Goal: Task Accomplishment & Management: Use online tool/utility

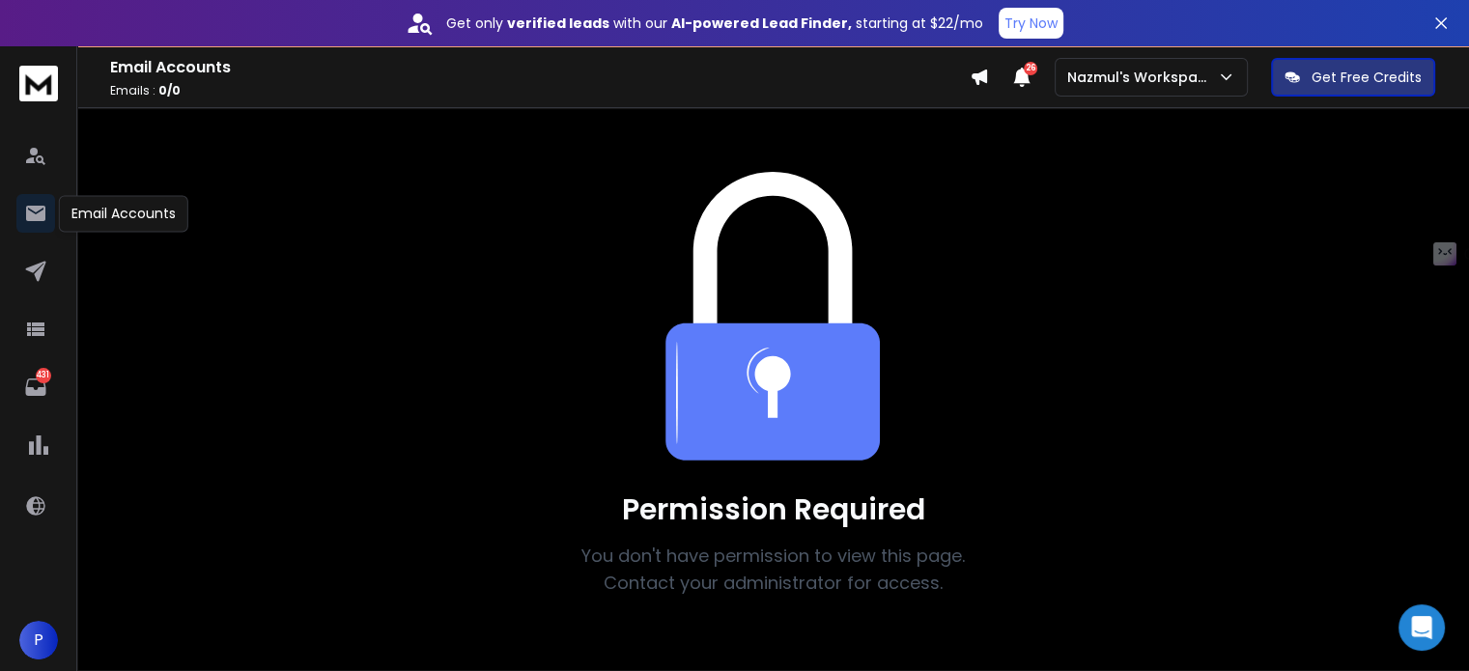
click at [36, 202] on icon at bounding box center [35, 213] width 23 height 23
click at [21, 217] on link at bounding box center [35, 213] width 39 height 39
click at [39, 207] on icon at bounding box center [35, 213] width 19 height 15
click at [1216, 80] on p "Nazmul's Workspace" at bounding box center [1142, 77] width 150 height 19
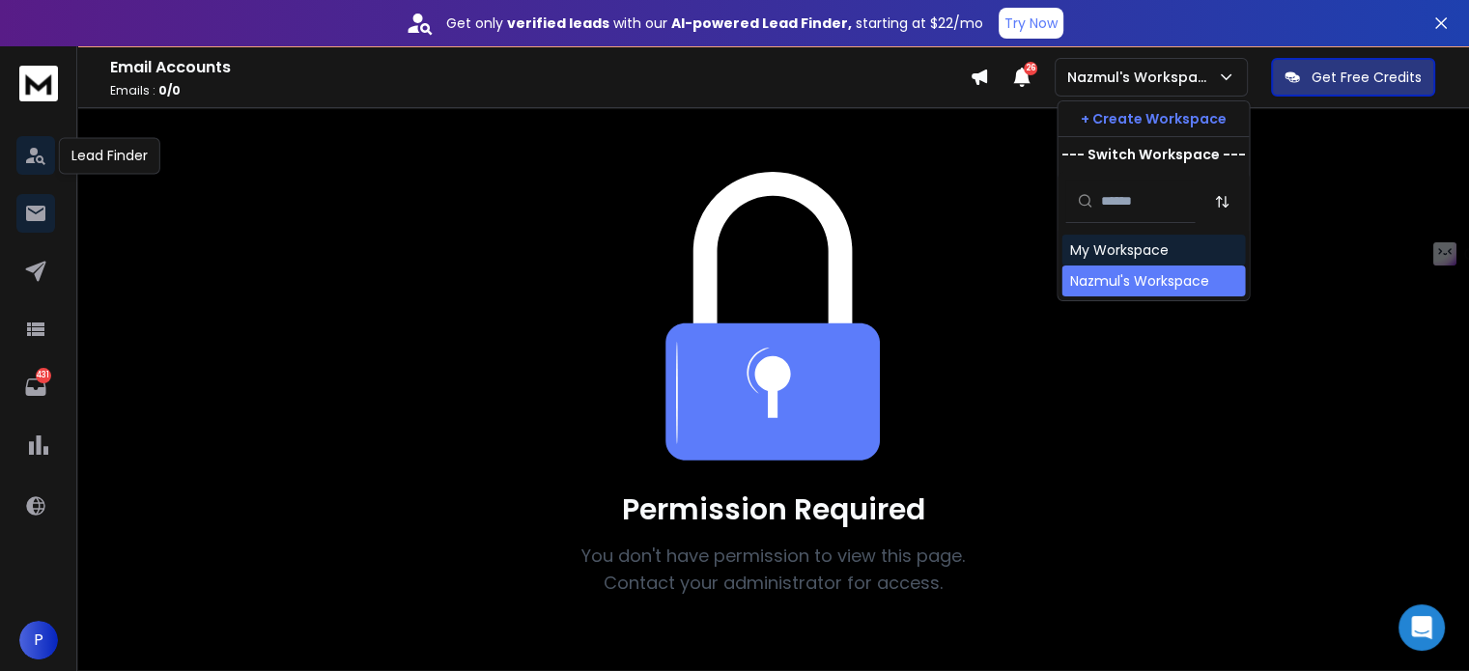
click at [32, 153] on circle at bounding box center [34, 152] width 8 height 8
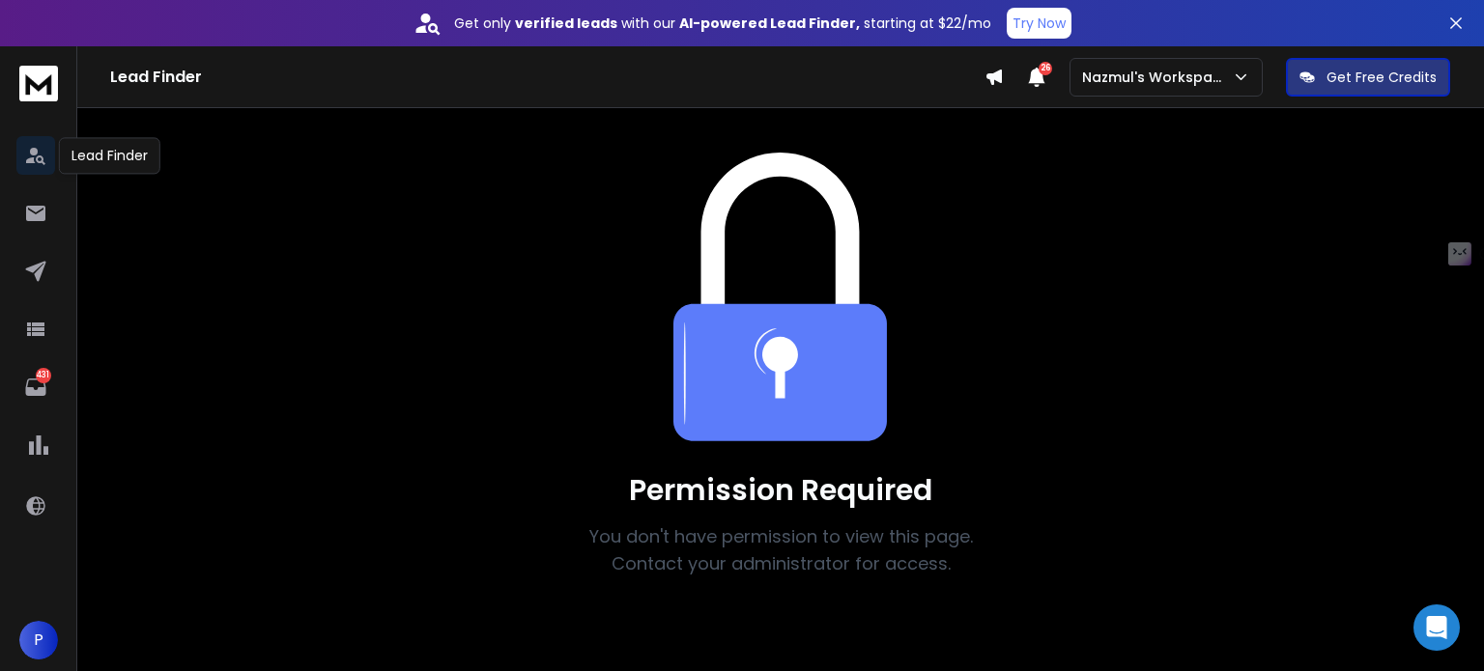
click at [38, 156] on icon at bounding box center [35, 161] width 19 height 10
click at [41, 216] on icon at bounding box center [35, 213] width 19 height 15
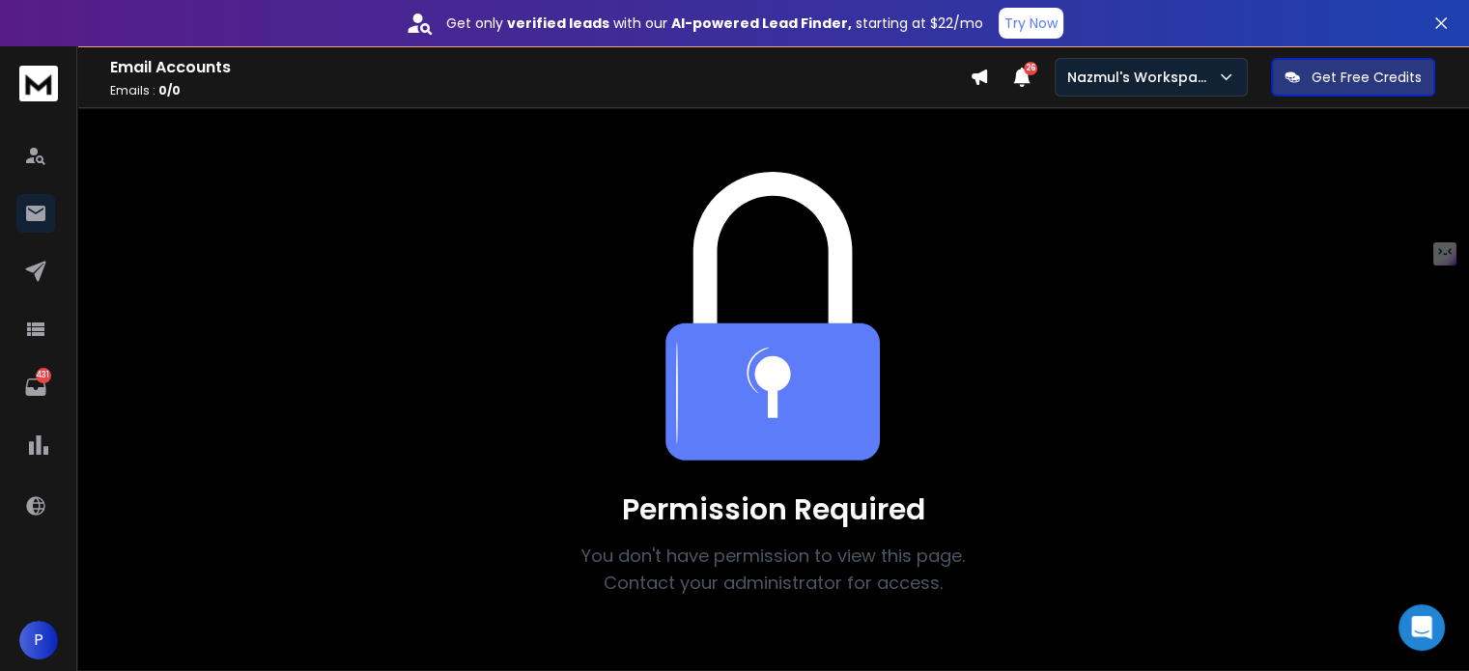
click at [1143, 75] on p "Nazmul's Workspace" at bounding box center [1142, 77] width 150 height 19
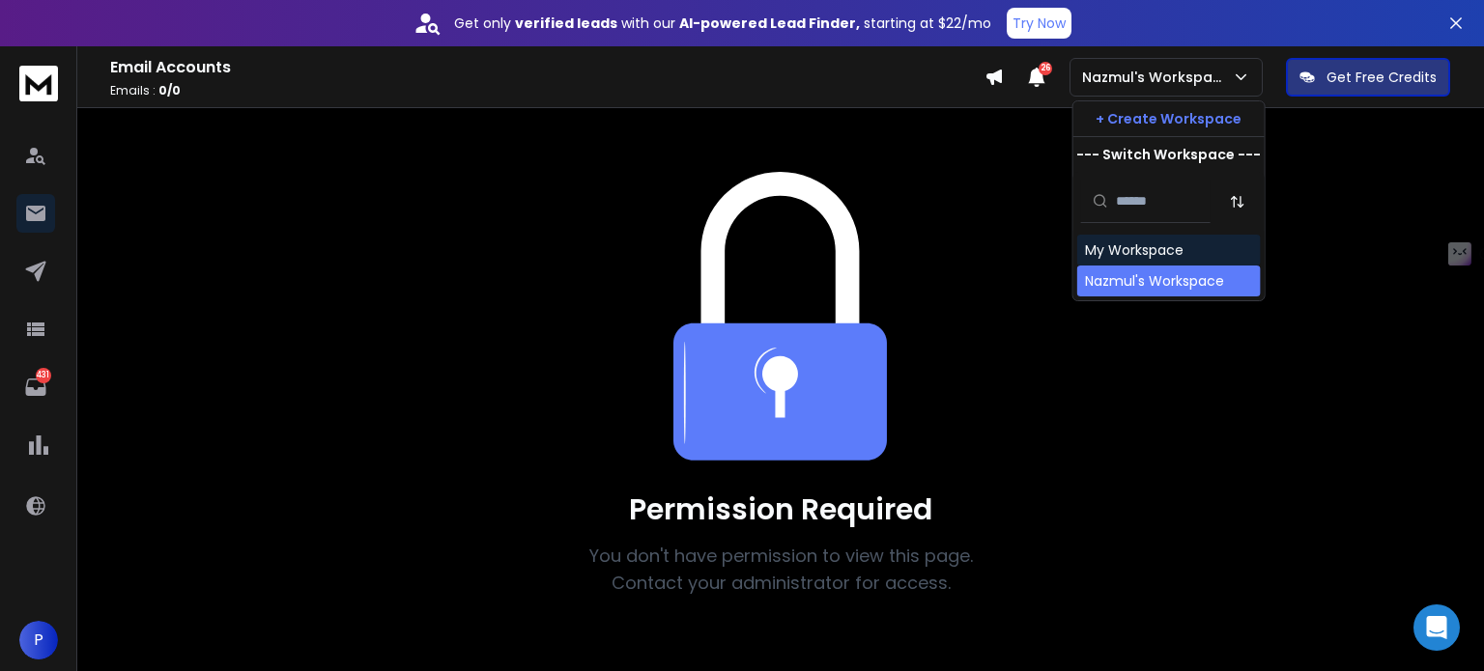
click at [1145, 246] on div "My Workspace" at bounding box center [1134, 250] width 99 height 19
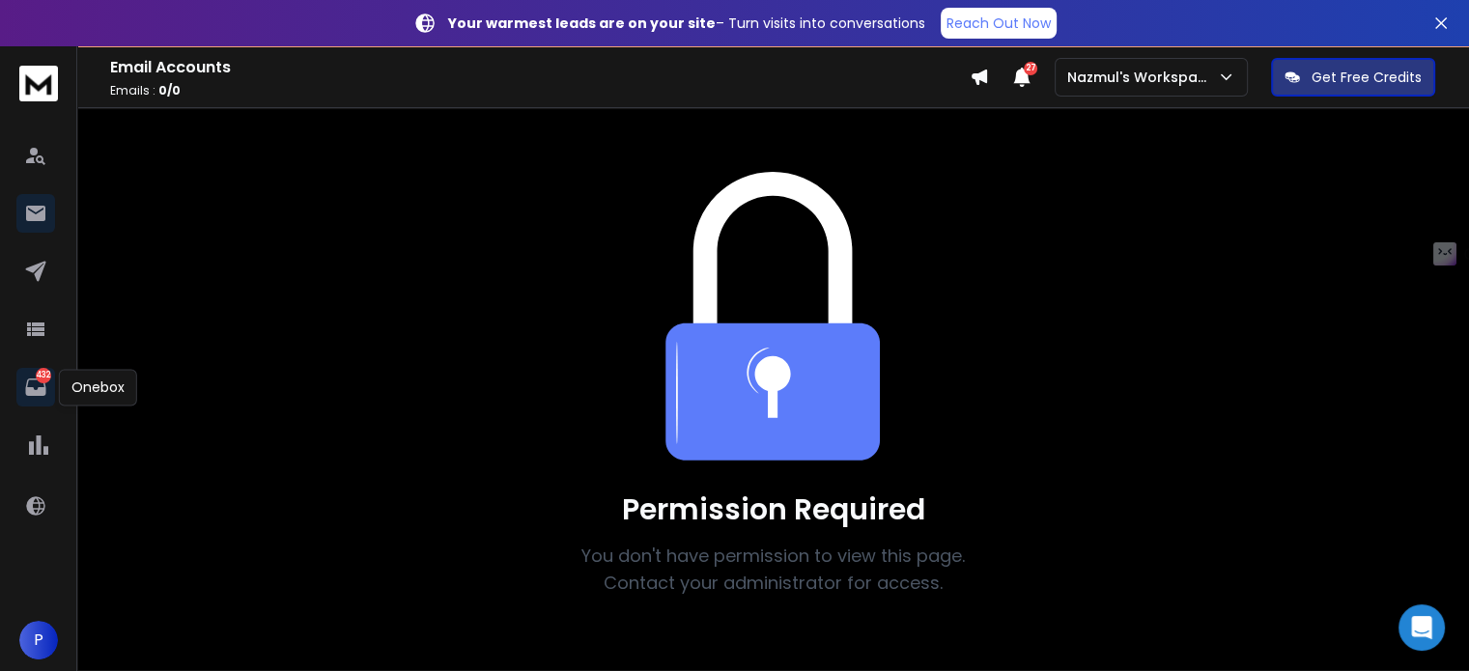
click at [39, 384] on p "432" at bounding box center [43, 375] width 15 height 15
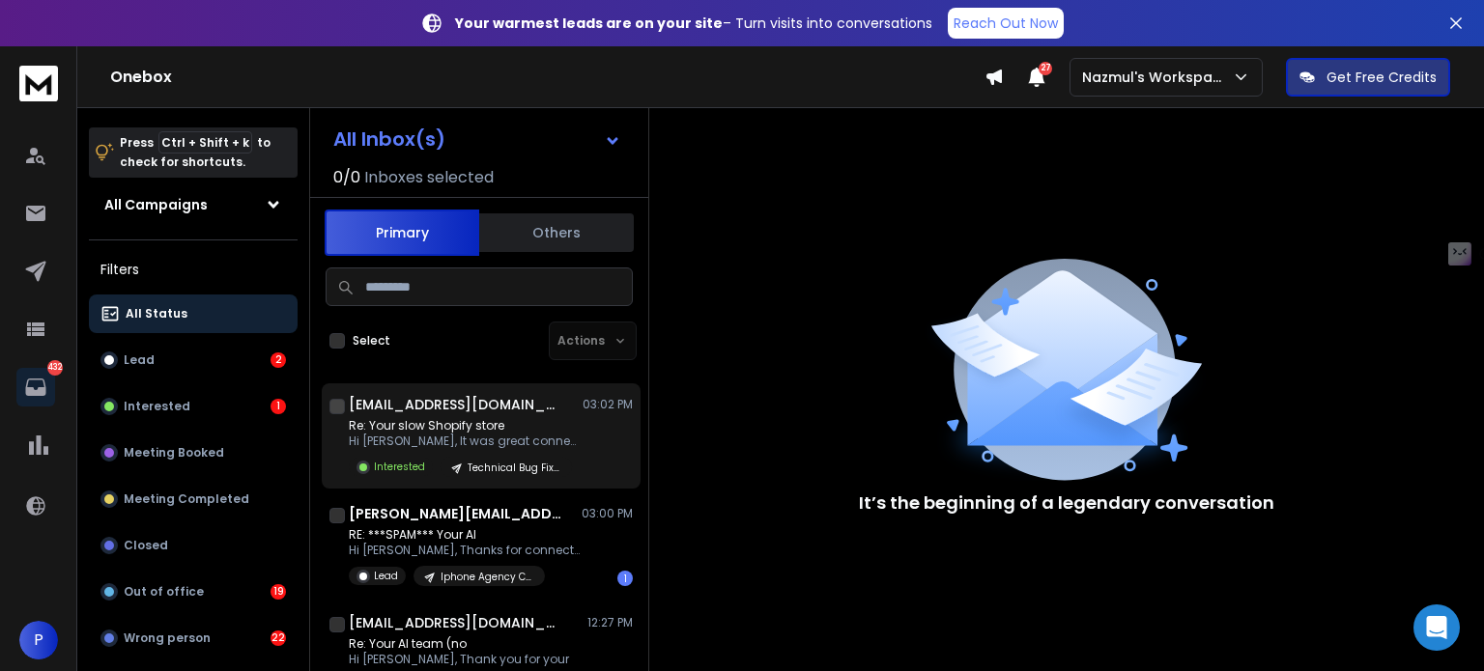
click at [519, 432] on p "Re: Your slow Shopify store" at bounding box center [465, 425] width 232 height 15
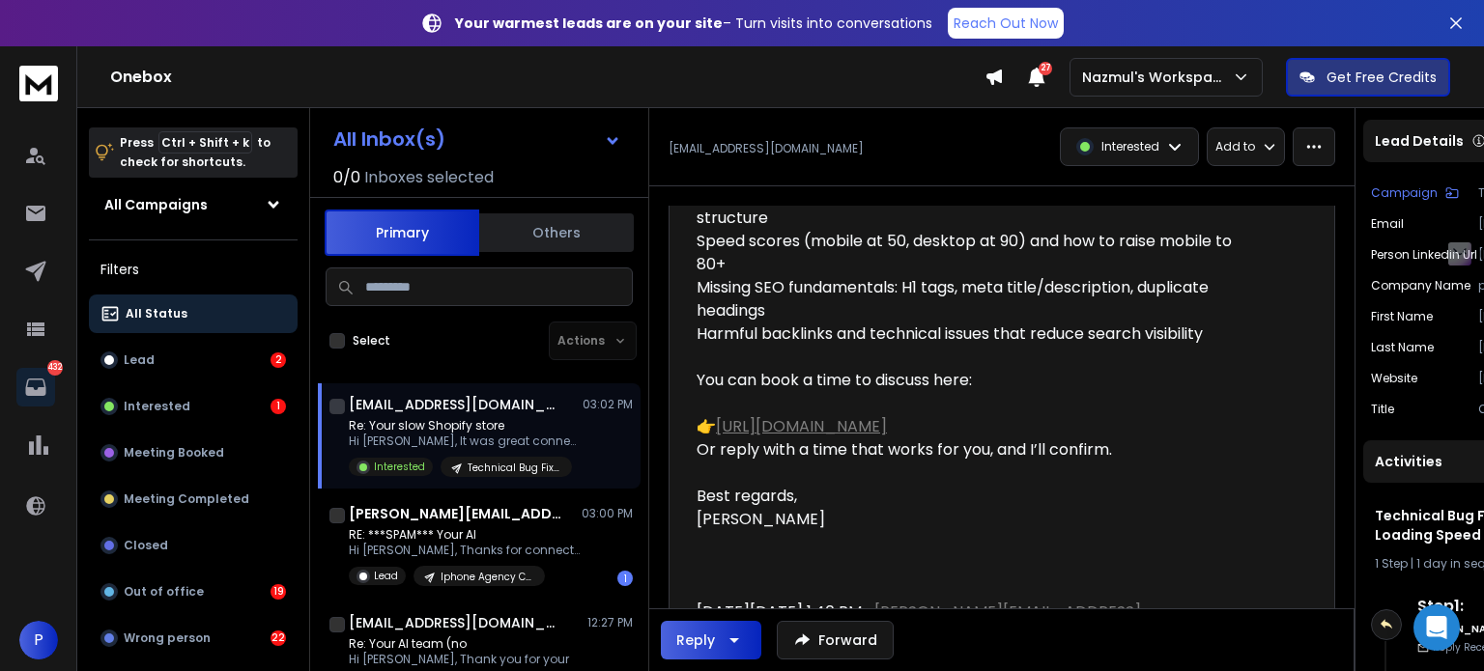
scroll to position [459, 0]
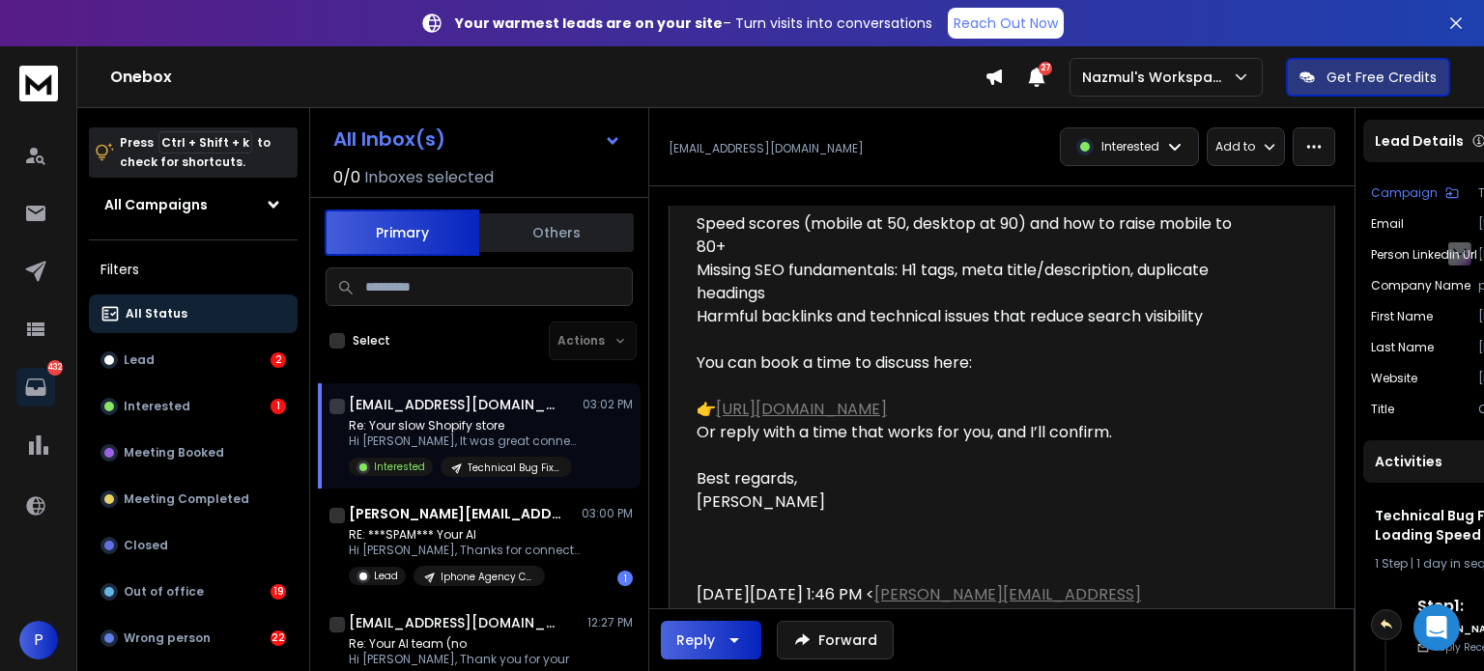
click at [527, 420] on p "Re: Your slow Shopify store" at bounding box center [465, 425] width 232 height 15
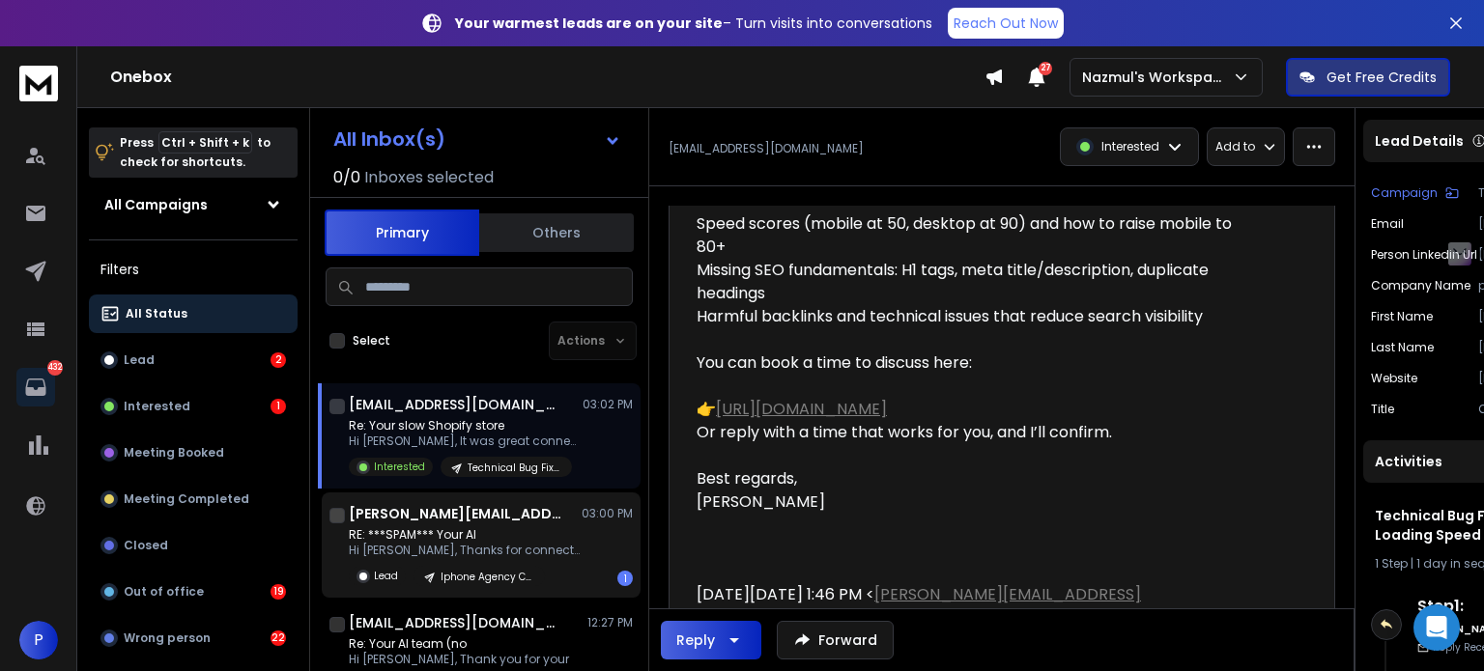
click at [522, 533] on p "RE: ***SPAM*** Your AI" at bounding box center [465, 534] width 232 height 15
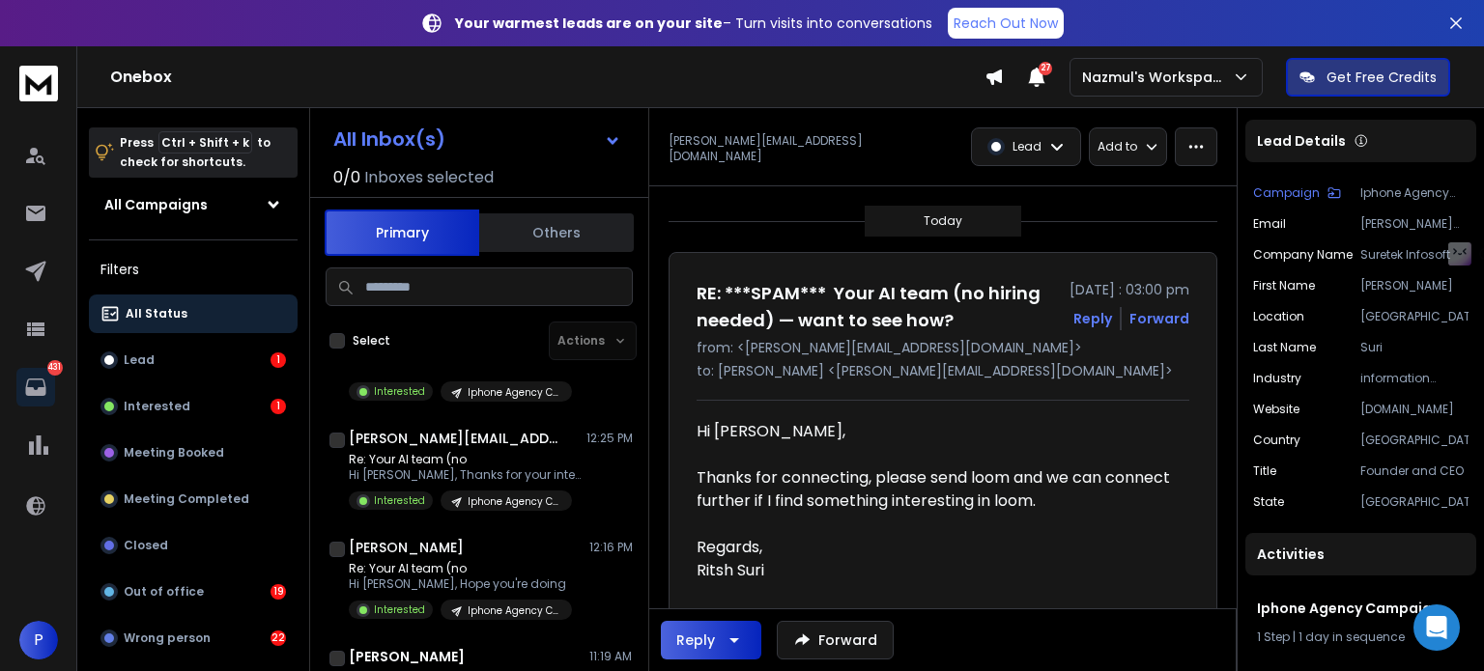
scroll to position [0, 0]
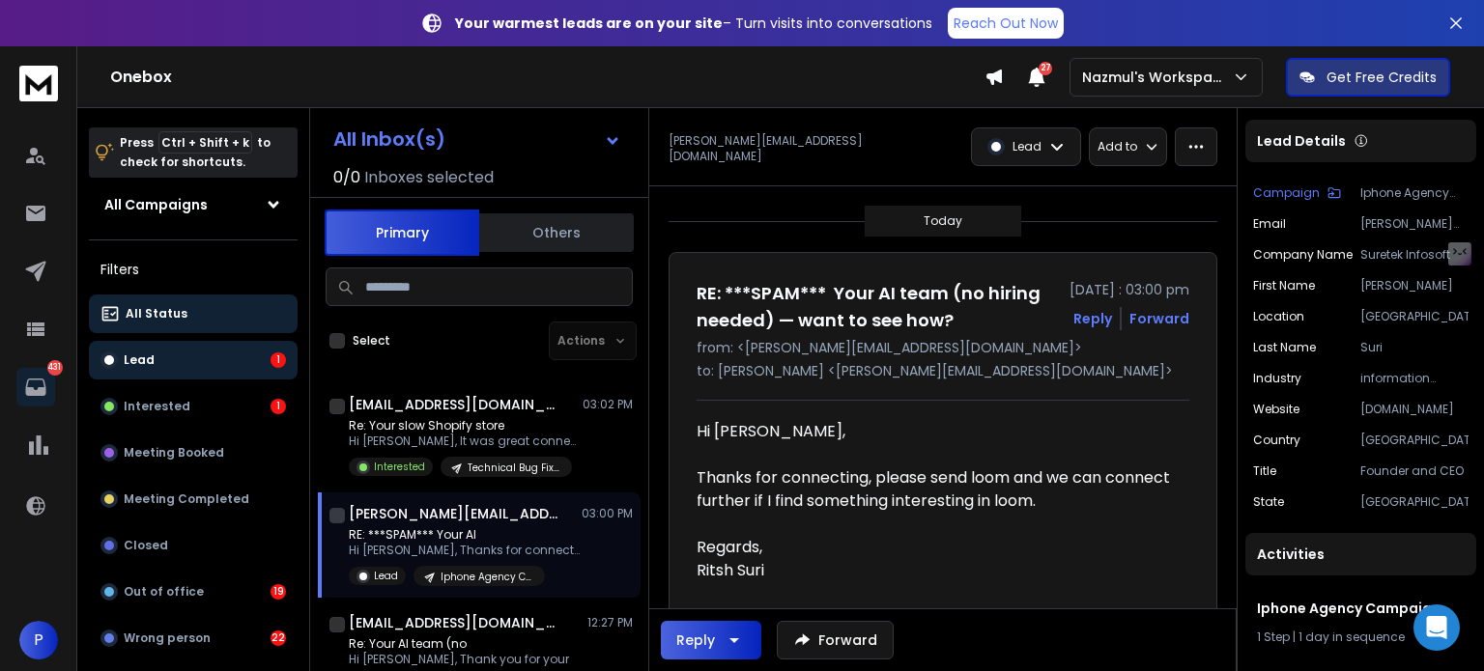
click at [171, 361] on button "Lead 1" at bounding box center [193, 360] width 209 height 39
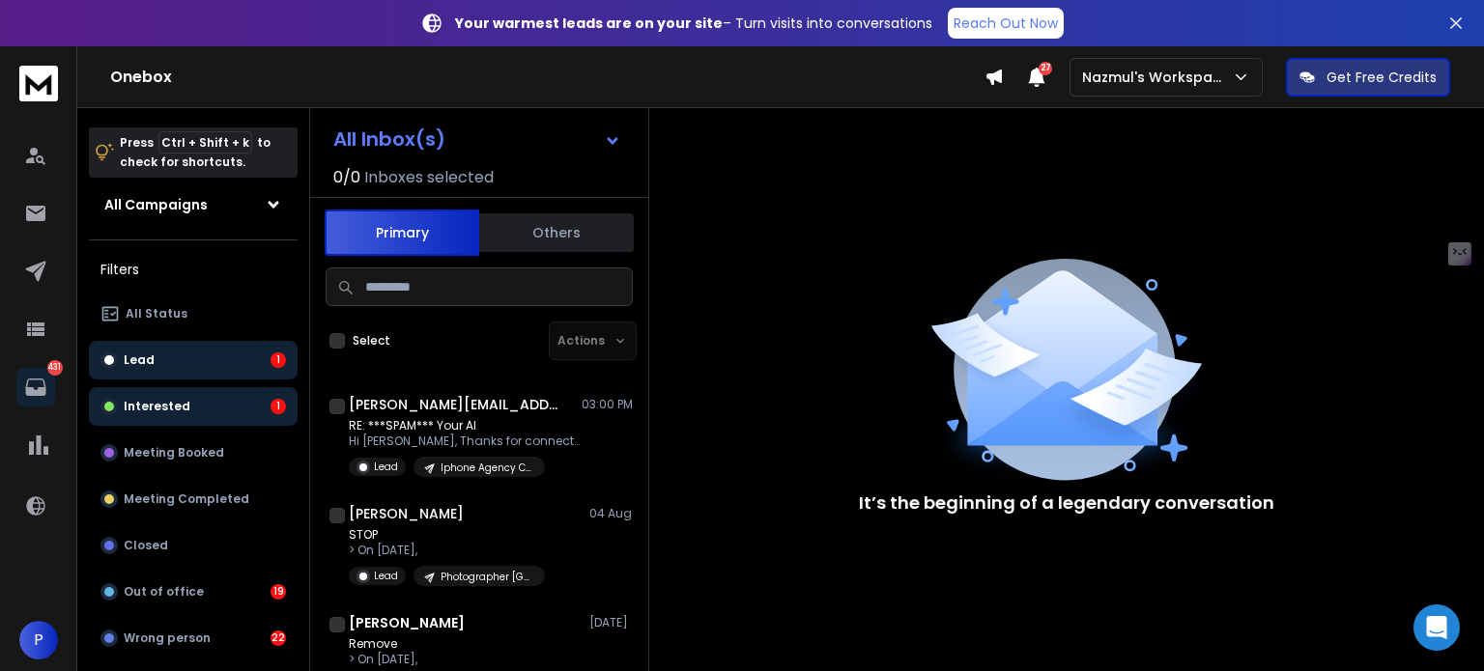
click at [170, 408] on p "Interested" at bounding box center [157, 406] width 67 height 15
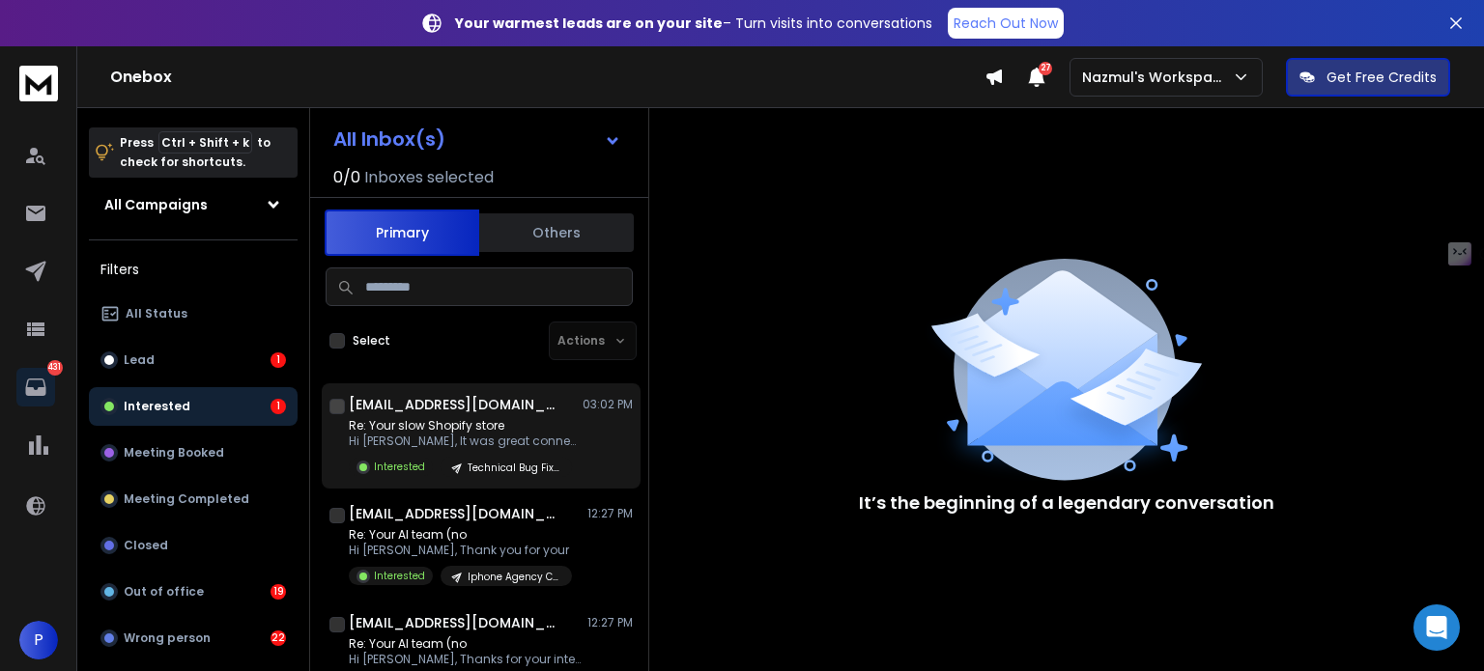
click at [485, 418] on p "Re: Your slow Shopify store" at bounding box center [465, 425] width 232 height 15
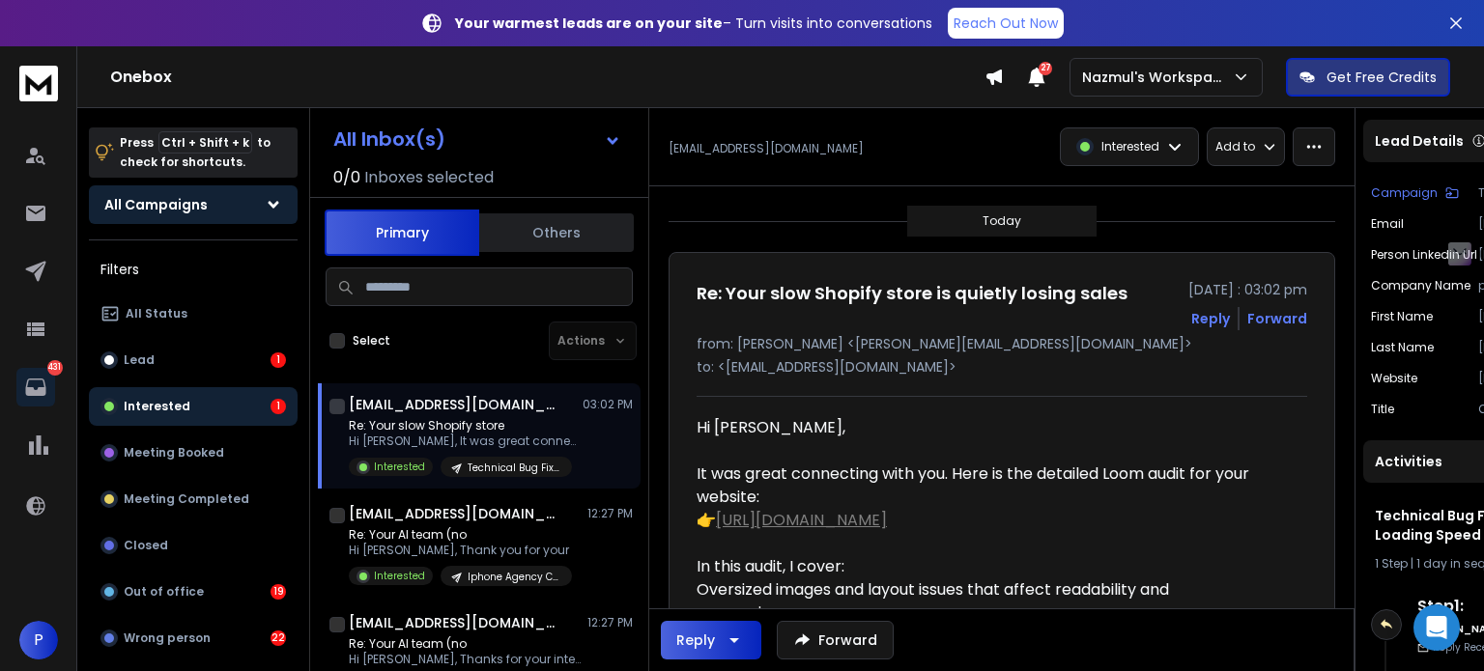
click at [265, 207] on icon at bounding box center [273, 204] width 17 height 17
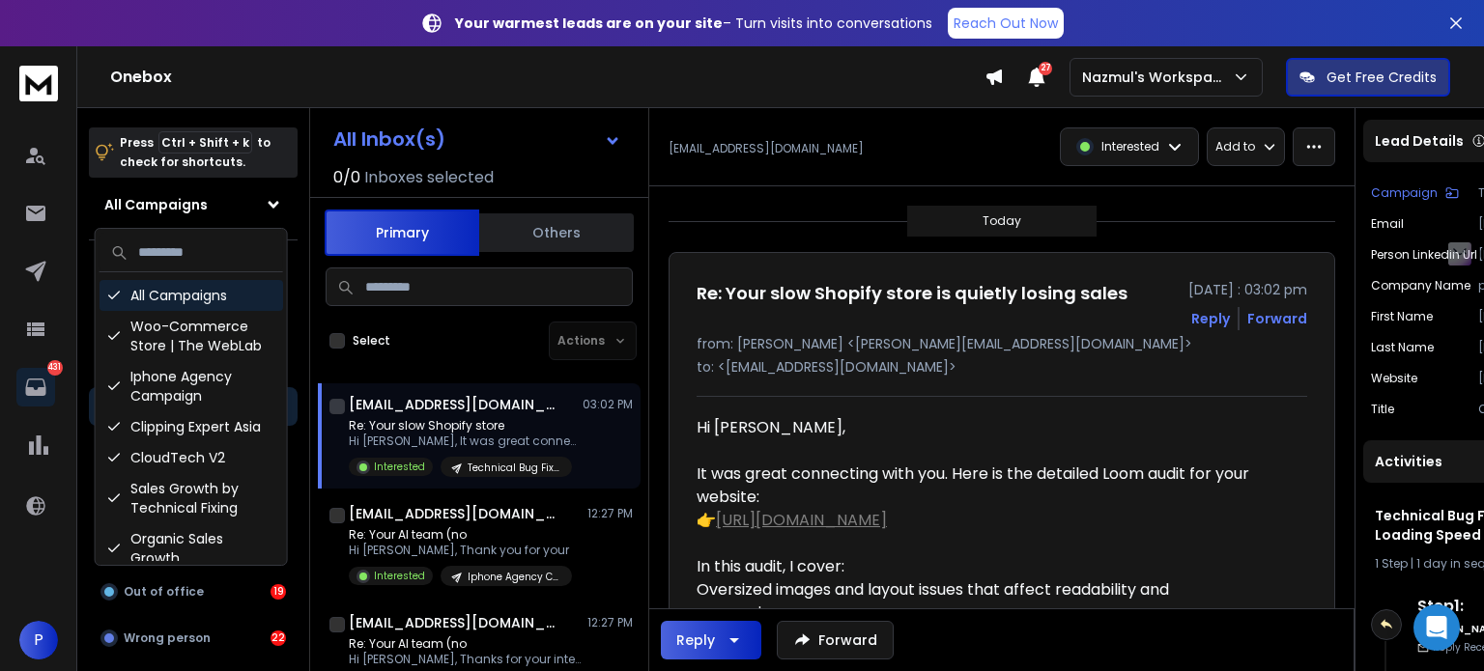
click at [194, 301] on div "All Campaigns" at bounding box center [192, 295] width 184 height 31
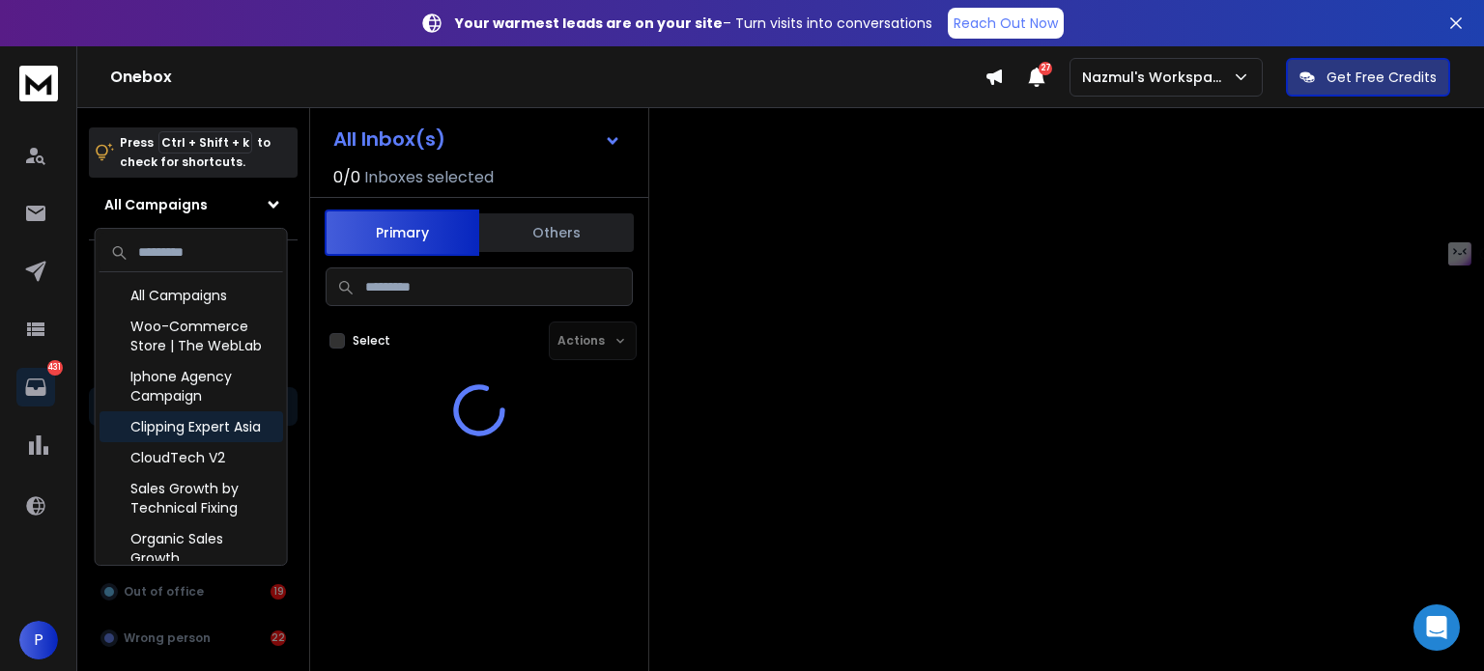
click at [178, 432] on div "Clipping Expert Asia" at bounding box center [192, 427] width 184 height 31
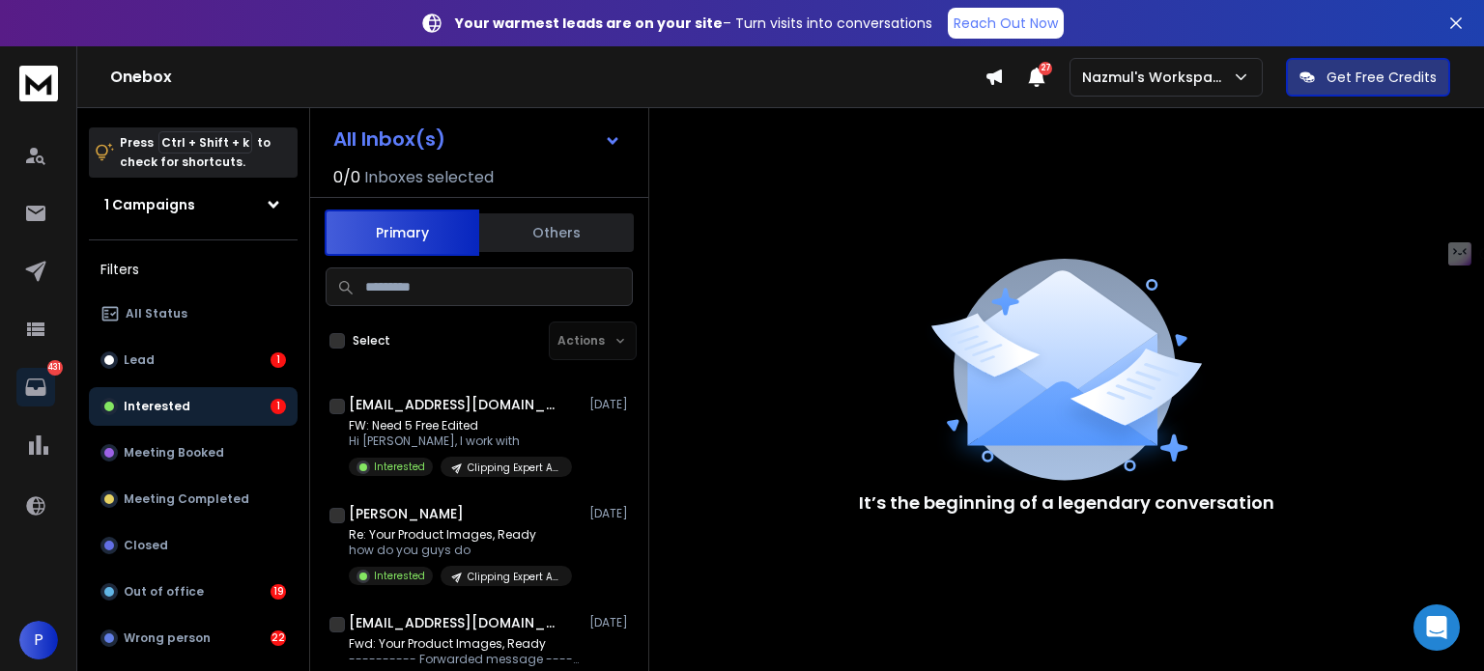
click at [1037, 72] on icon at bounding box center [1036, 76] width 17 height 19
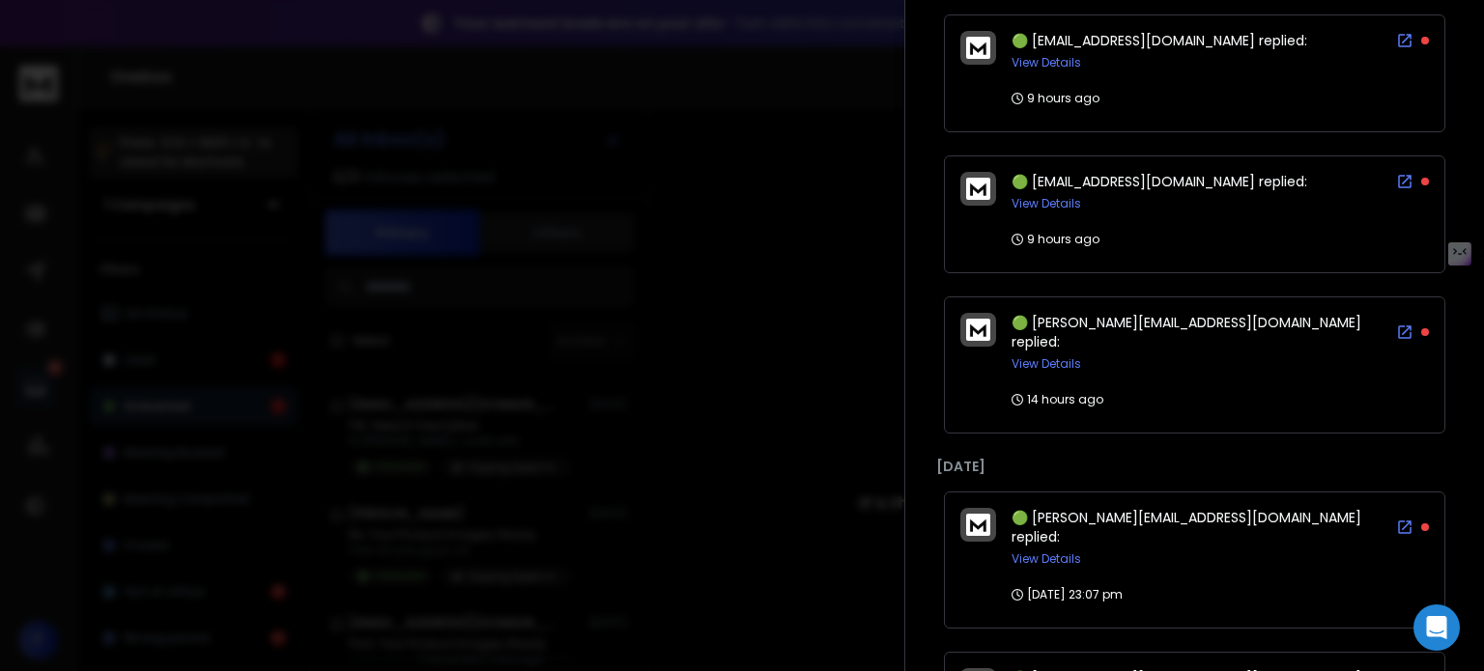
scroll to position [966, 0]
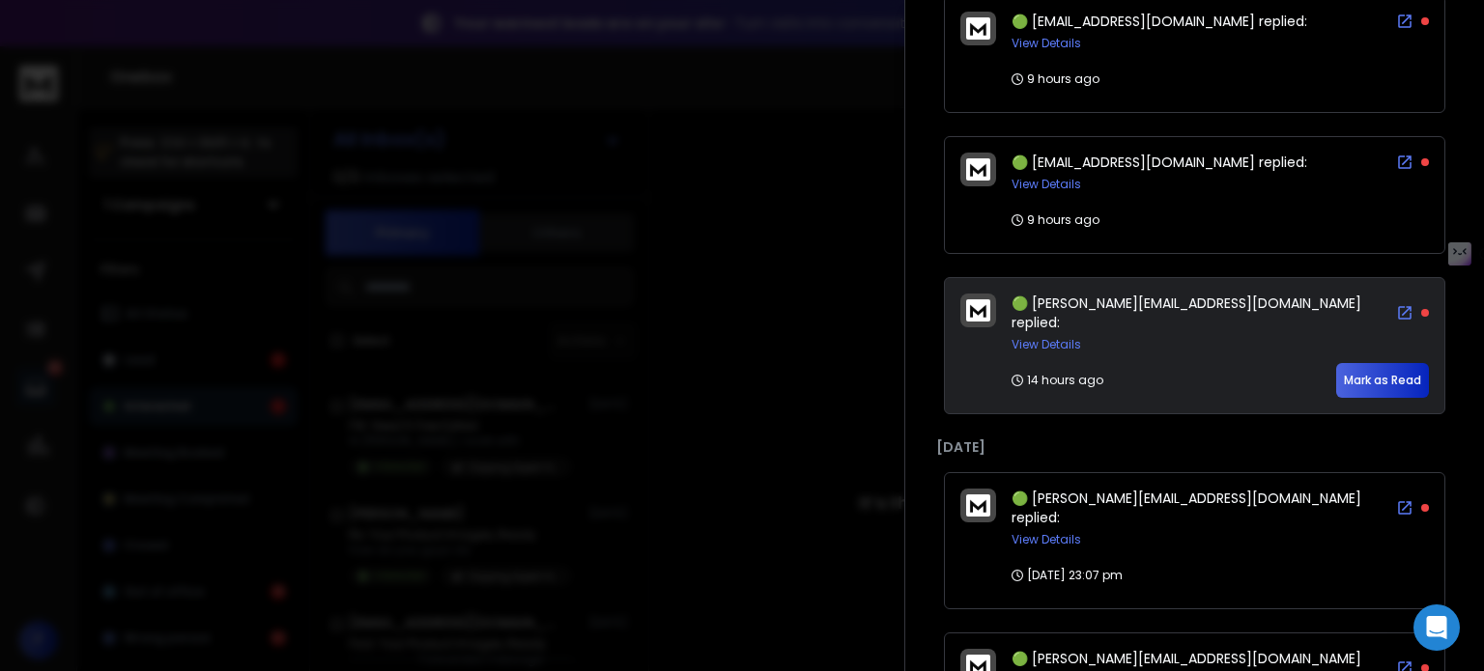
click at [1063, 337] on div "View Details" at bounding box center [1046, 344] width 70 height 15
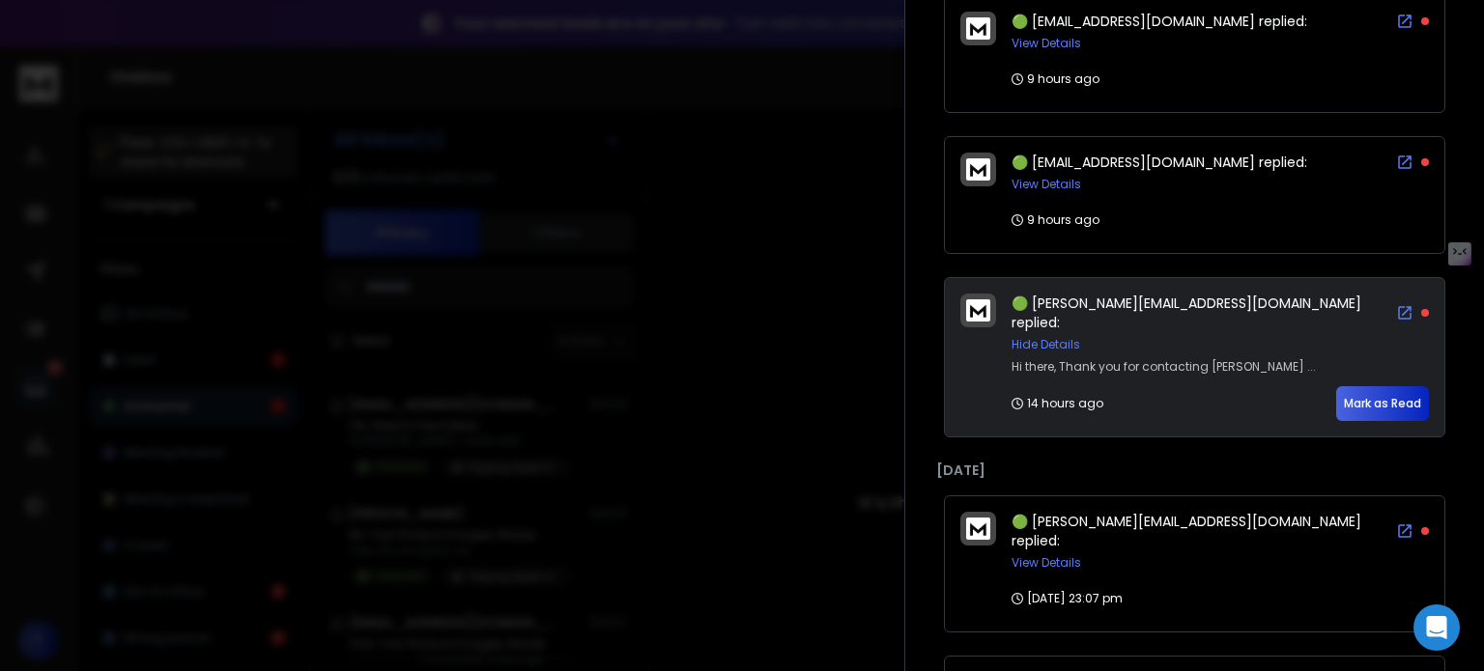
click at [1062, 337] on div "Hide Details" at bounding box center [1045, 344] width 69 height 15
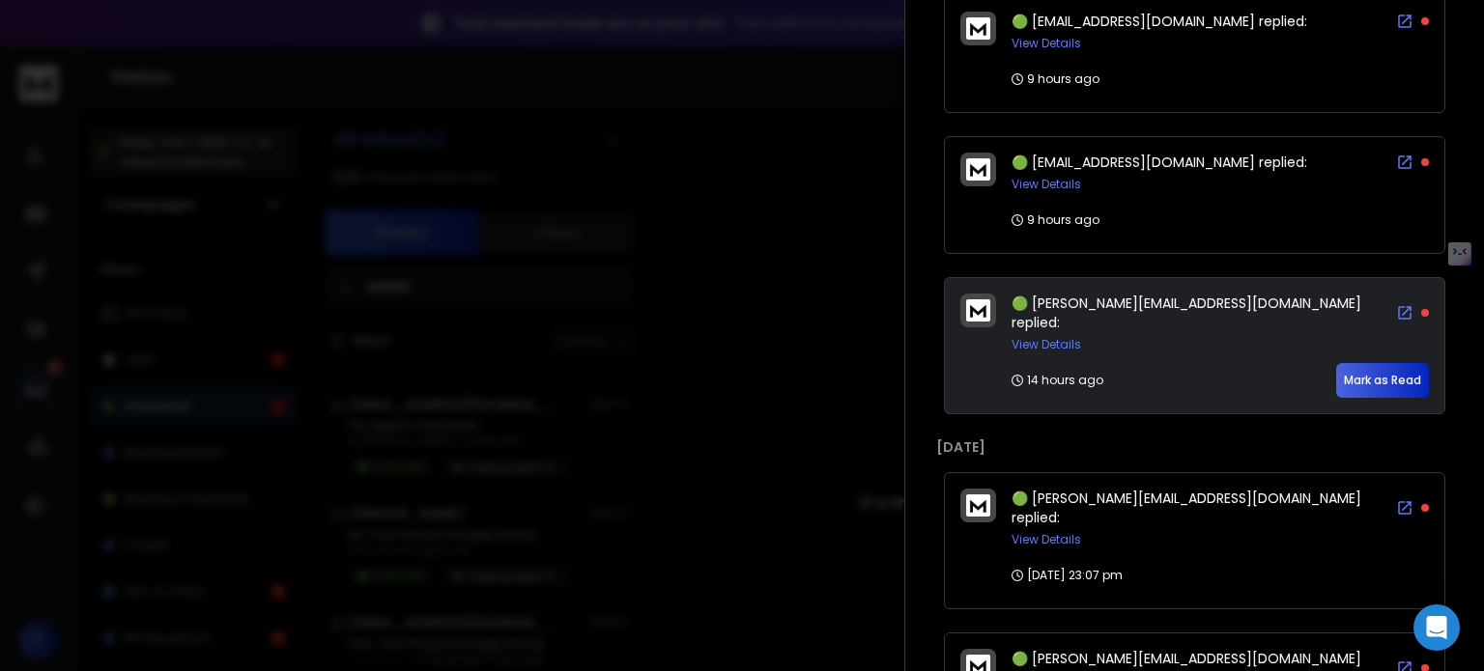
click at [1062, 337] on div "View Details" at bounding box center [1046, 344] width 70 height 15
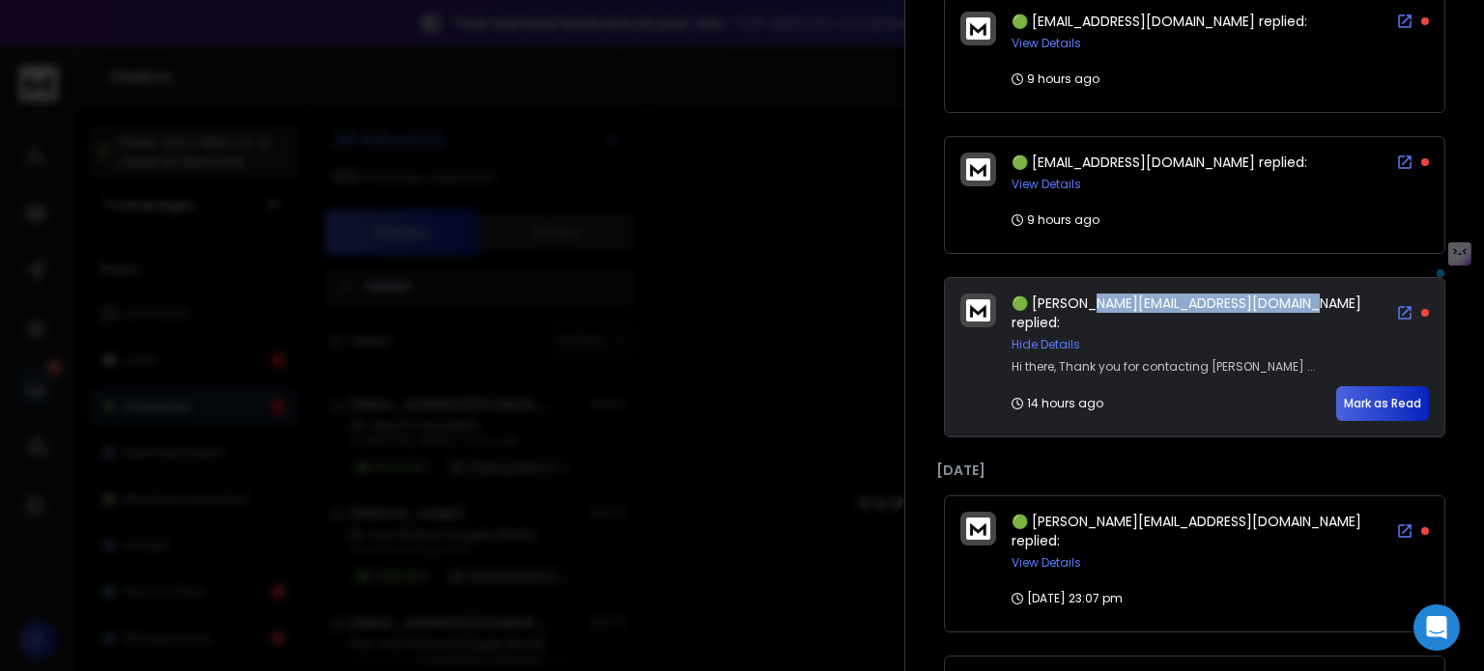
drag, startPoint x: 1312, startPoint y: 224, endPoint x: 1095, endPoint y: 231, distance: 217.5
click at [1095, 294] on span "🟢 tatiana@tatianablancophotography.com replied:" at bounding box center [1186, 313] width 350 height 39
copy span "atianablancophotography.com"
